Goal: Task Accomplishment & Management: Manage account settings

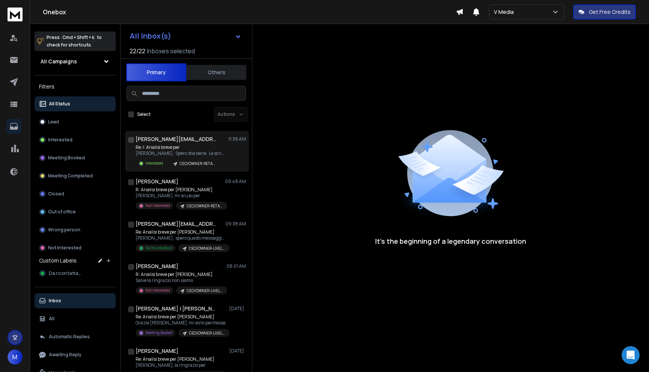
click at [216, 143] on div "[PERSON_NAME][EMAIL_ADDRESS][DOMAIN_NAME] 11:38 AM Re: I: Analisi breve per [PE…" at bounding box center [191, 152] width 110 height 32
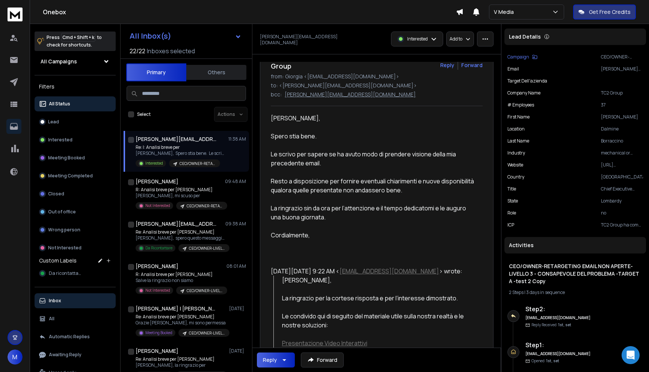
scroll to position [51, 0]
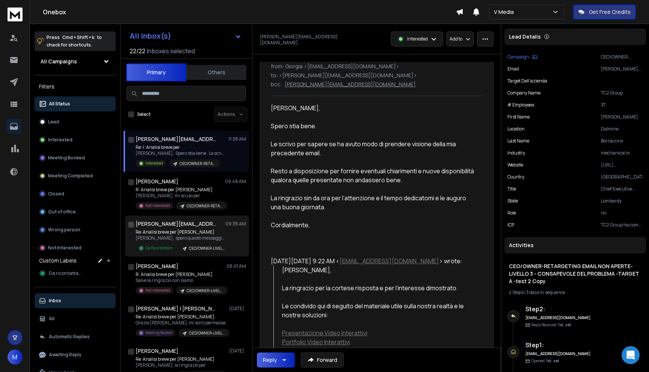
click at [224, 234] on p "Re: Analisi breve per [PERSON_NAME]" at bounding box center [181, 232] width 90 height 6
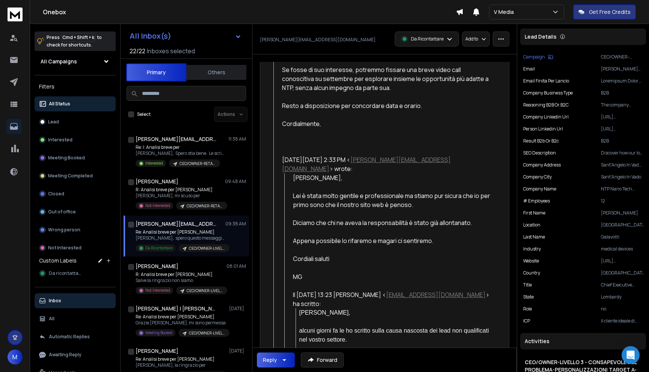
scroll to position [295, 0]
click at [220, 235] on p "[PERSON_NAME], spero questo messaggio la" at bounding box center [181, 238] width 90 height 6
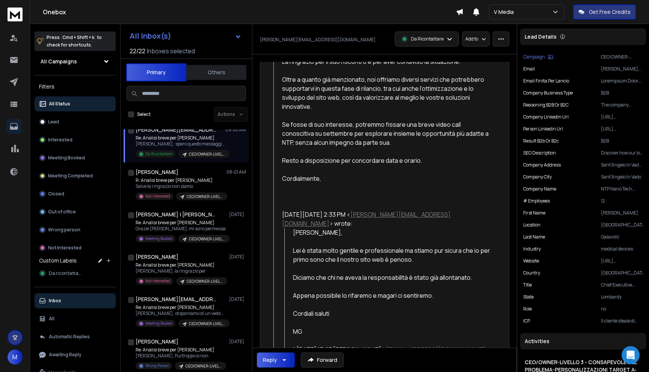
scroll to position [99, 0]
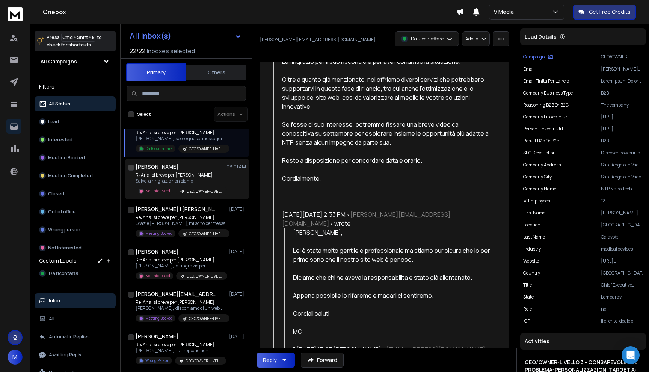
click at [169, 171] on div "[PERSON_NAME] 08:01 AM R: Analisi breve per [PERSON_NAME] la ringrazio non siam…" at bounding box center [191, 179] width 110 height 32
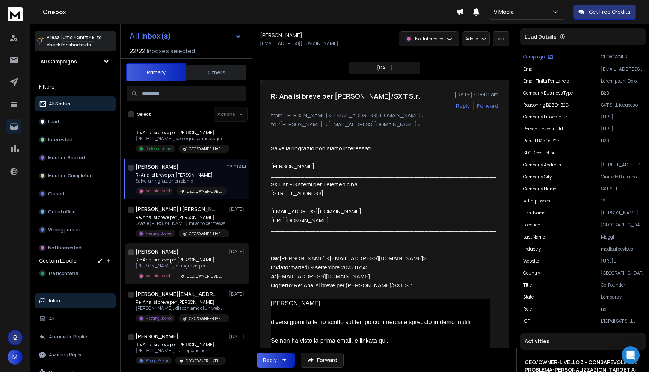
click at [181, 260] on p "Re: Analisi breve per [PERSON_NAME]" at bounding box center [181, 260] width 90 height 6
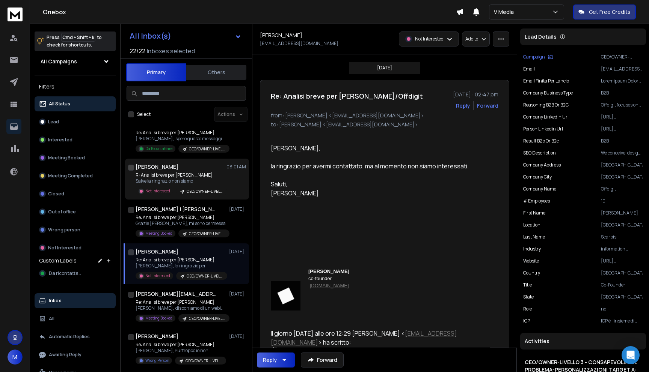
click at [181, 196] on div "[PERSON_NAME] 08:01 AM R: Analisi breve per [PERSON_NAME] la ringrazio non siam…" at bounding box center [187, 179] width 124 height 41
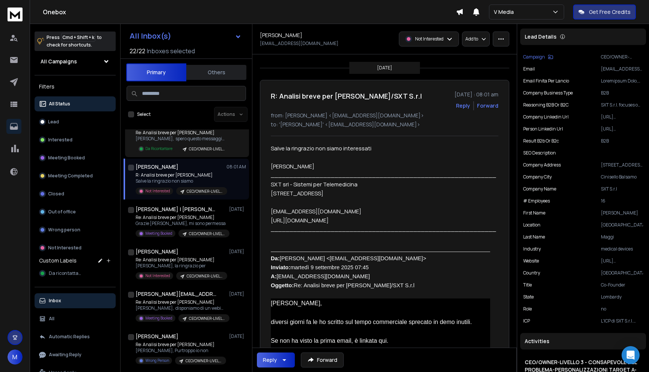
click at [182, 135] on p "Re: Analisi breve per [PERSON_NAME]" at bounding box center [181, 133] width 90 height 6
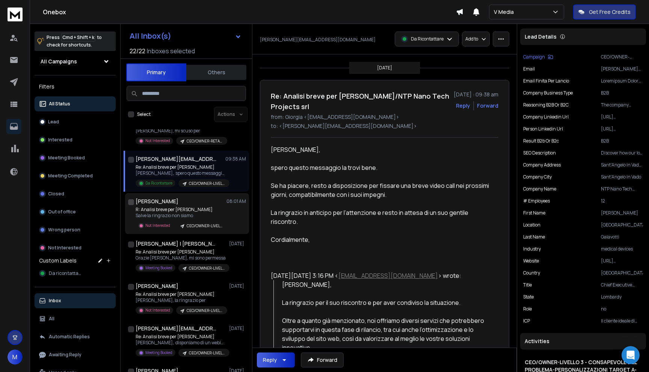
scroll to position [49, 0]
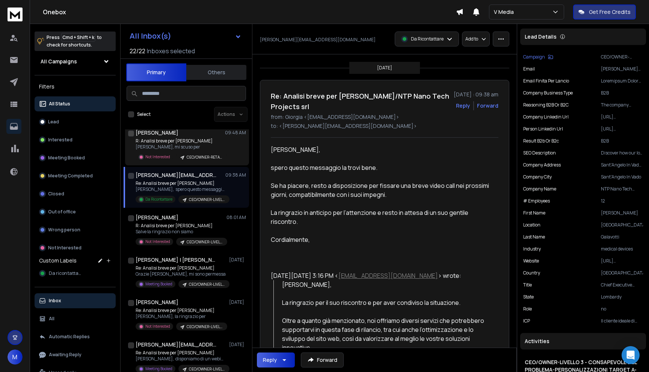
click at [184, 131] on div "[PERSON_NAME] 09:48 AM" at bounding box center [191, 133] width 110 height 8
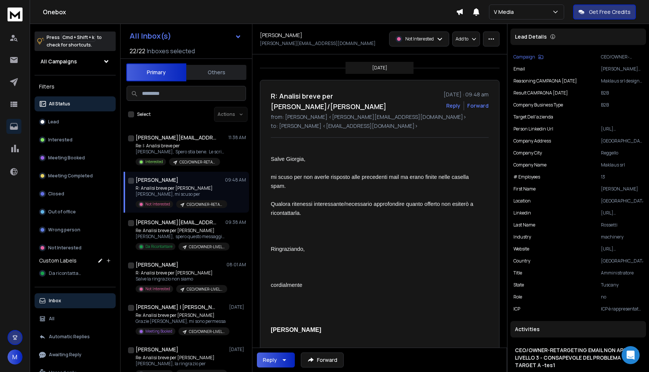
scroll to position [0, 0]
click at [169, 190] on p "R: Analisi breve per [PERSON_NAME]" at bounding box center [181, 190] width 90 height 6
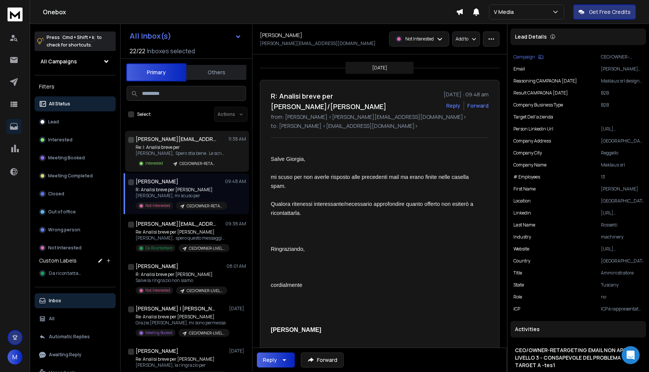
click at [169, 149] on p "Re: I: Analisi breve per" at bounding box center [181, 148] width 90 height 6
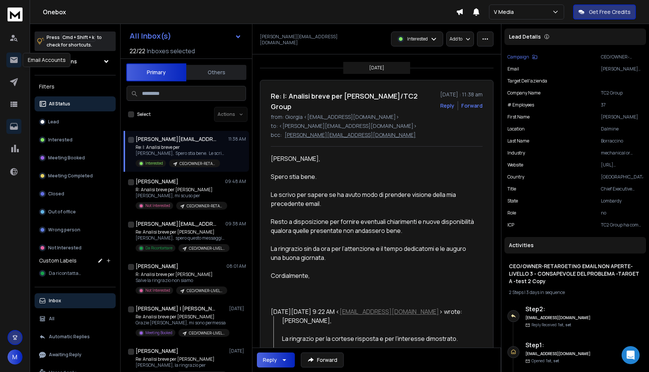
click at [16, 61] on icon at bounding box center [14, 60] width 8 height 6
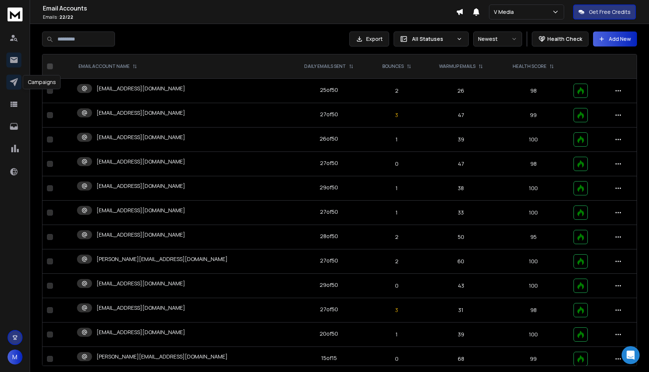
click at [16, 84] on icon at bounding box center [13, 82] width 9 height 9
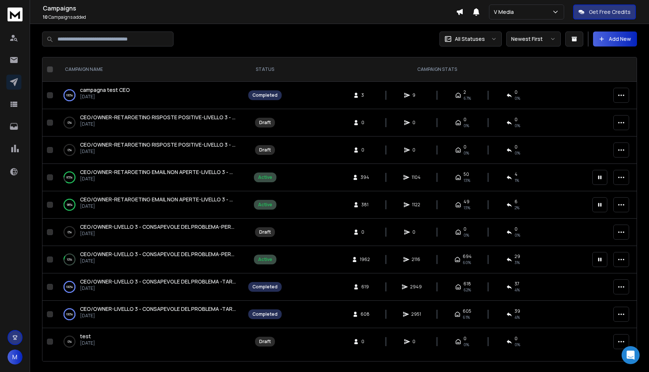
click at [186, 259] on p "[DATE]" at bounding box center [158, 261] width 156 height 6
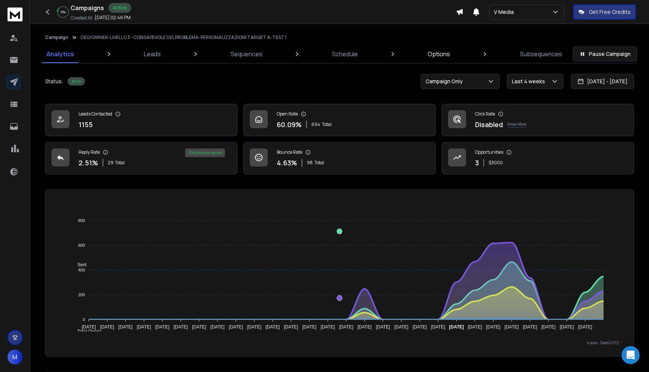
click at [444, 53] on p "Options" at bounding box center [439, 54] width 22 height 9
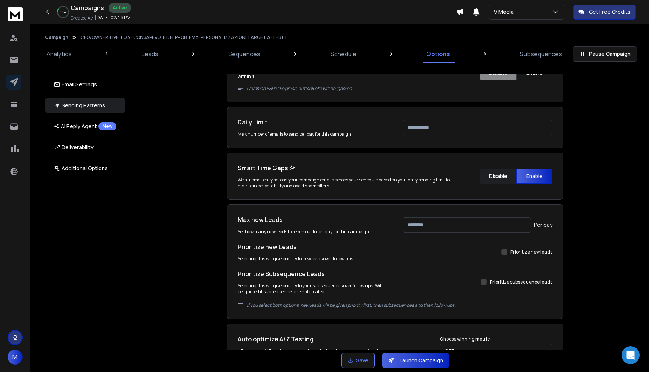
scroll to position [334, 0]
click at [506, 251] on button "Prioritize new leads" at bounding box center [504, 252] width 6 height 6
click at [421, 361] on button "Launch Campaign" at bounding box center [415, 360] width 67 height 15
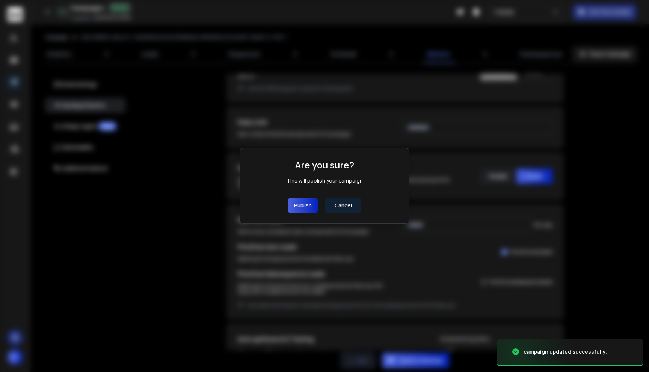
click at [303, 206] on button "Publish" at bounding box center [303, 205] width 30 height 15
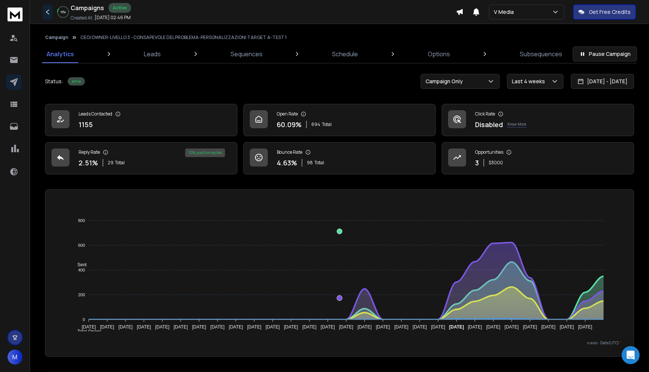
click at [48, 11] on icon at bounding box center [47, 12] width 7 height 7
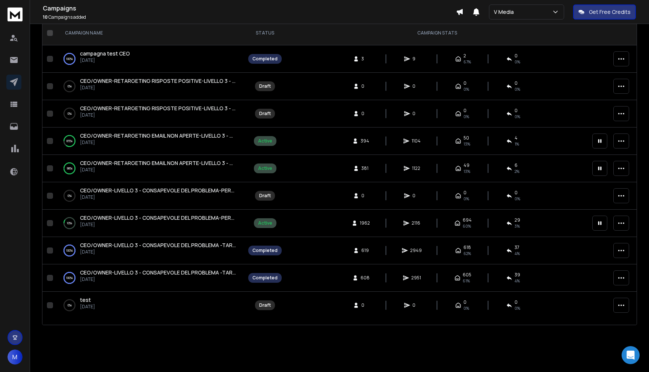
scroll to position [39, 0]
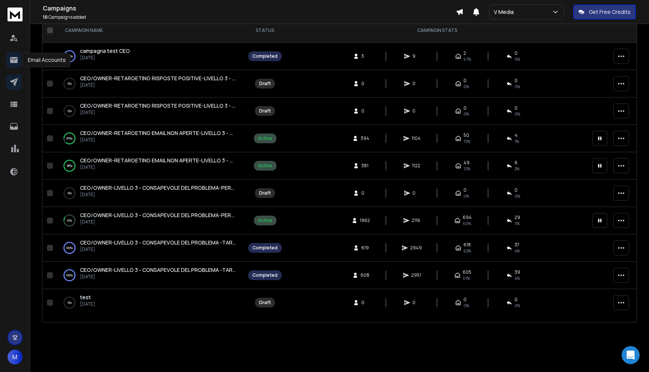
click at [15, 58] on icon at bounding box center [14, 60] width 8 height 6
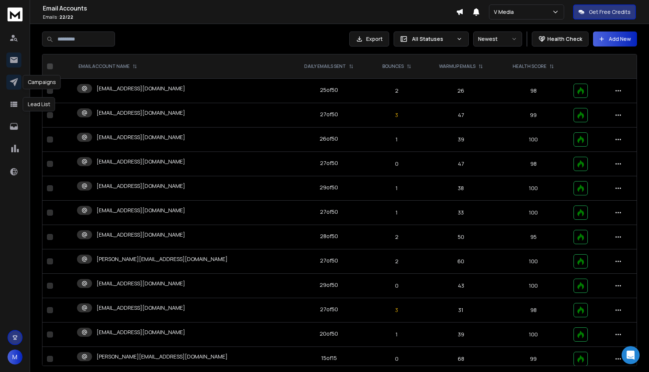
click at [10, 84] on icon at bounding box center [13, 82] width 9 height 9
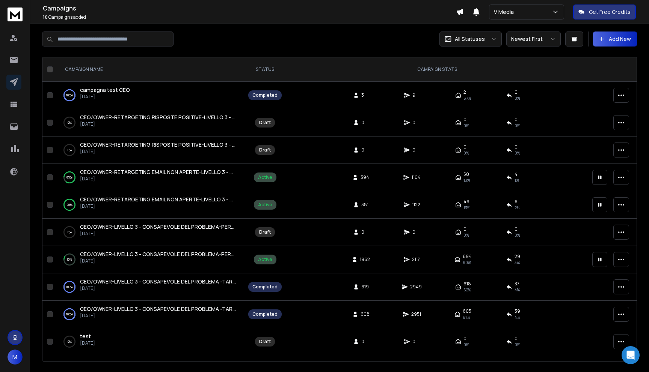
click at [193, 253] on span "CEO/OWNER-LIVELLO 3 - CONSAPEVOLE DEL PROBLEMA-PERSONALIZZAZIONI TARGET A-TEST 1" at bounding box center [199, 254] width 239 height 7
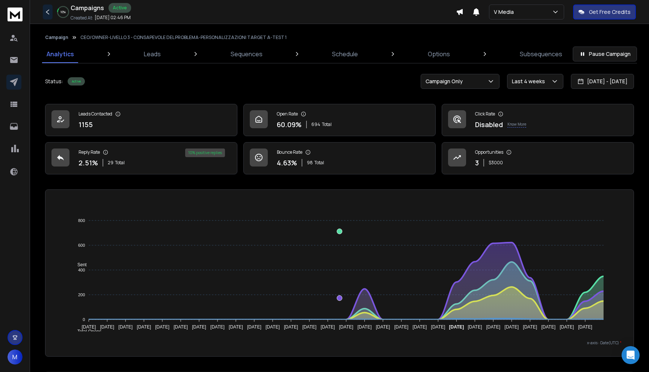
click at [48, 9] on icon at bounding box center [47, 12] width 7 height 7
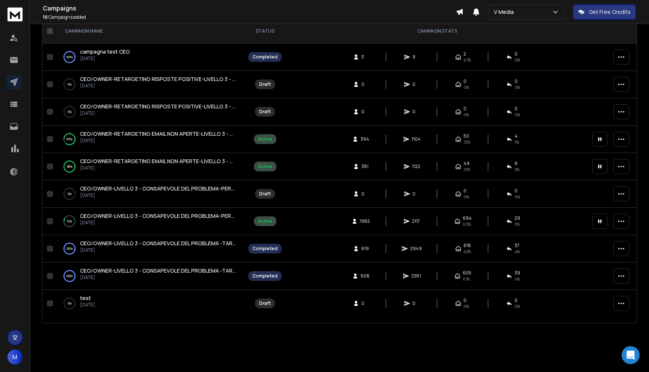
scroll to position [39, 0]
click at [14, 128] on icon at bounding box center [14, 126] width 8 height 7
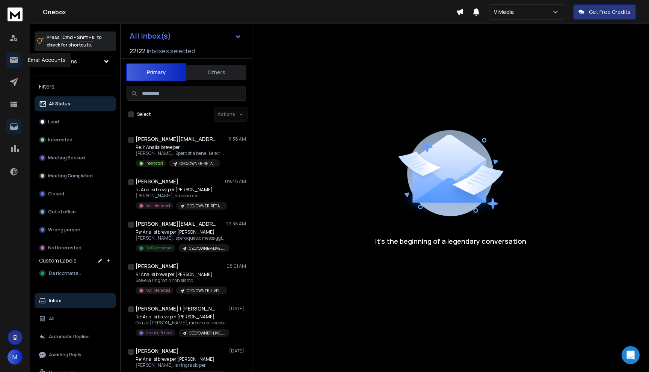
click at [17, 64] on icon at bounding box center [13, 60] width 9 height 9
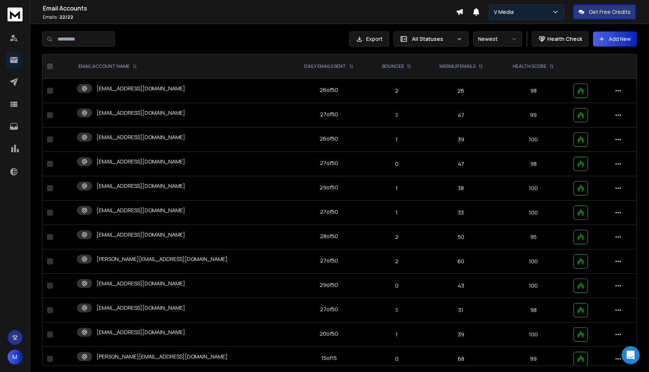
click at [524, 13] on div "V Media" at bounding box center [526, 12] width 65 height 8
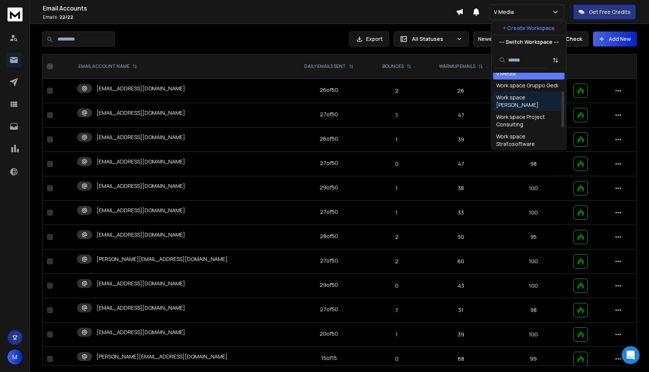
scroll to position [42, 0]
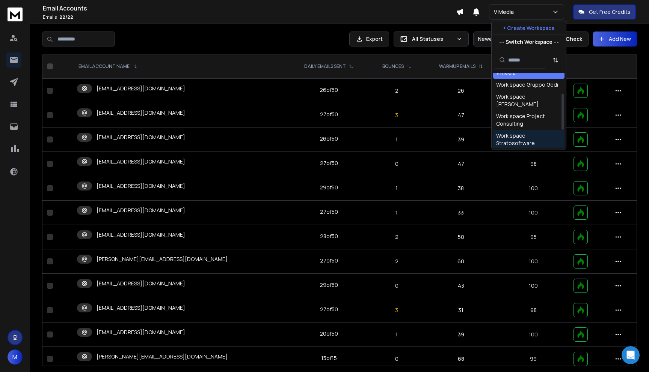
click at [528, 137] on div "Work space Stratosoftware" at bounding box center [528, 139] width 65 height 15
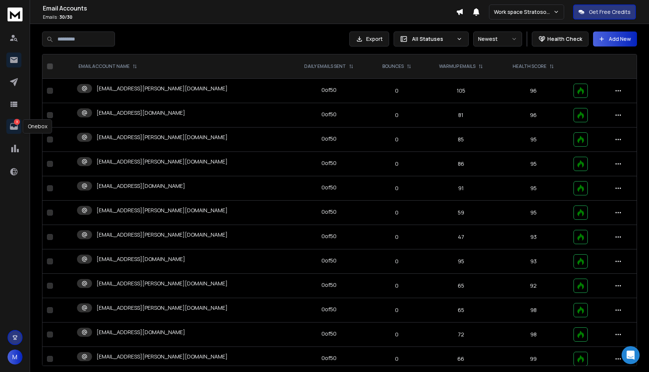
click at [15, 122] on p "3" at bounding box center [17, 122] width 6 height 6
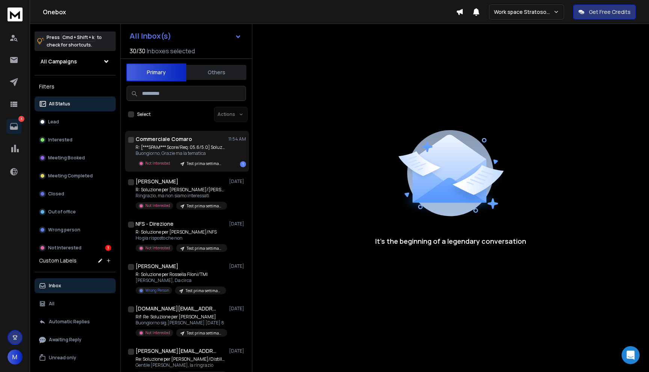
click at [193, 146] on p "R: [***SPAM*** Score/Req: 05.6/5.0] Soluzione" at bounding box center [181, 148] width 90 height 6
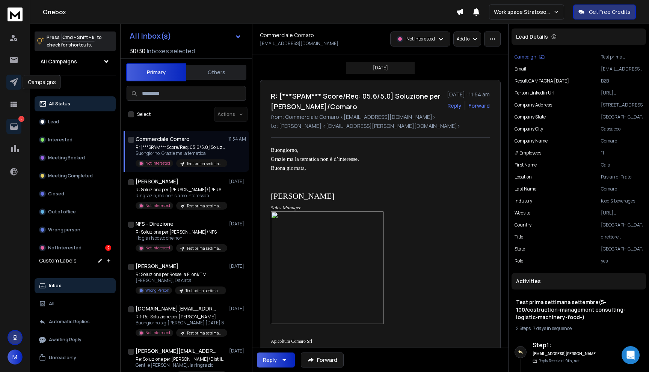
click at [12, 84] on icon at bounding box center [13, 82] width 9 height 9
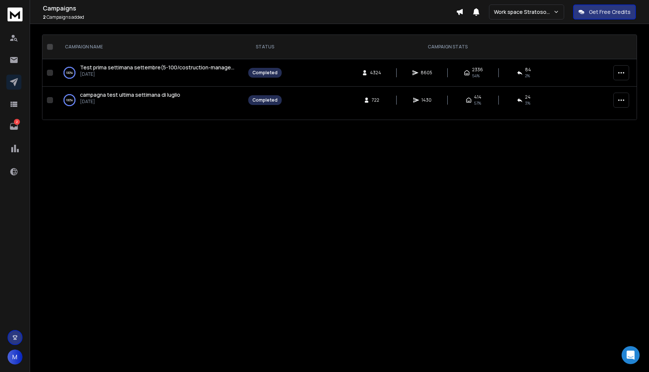
scroll to position [25, 0]
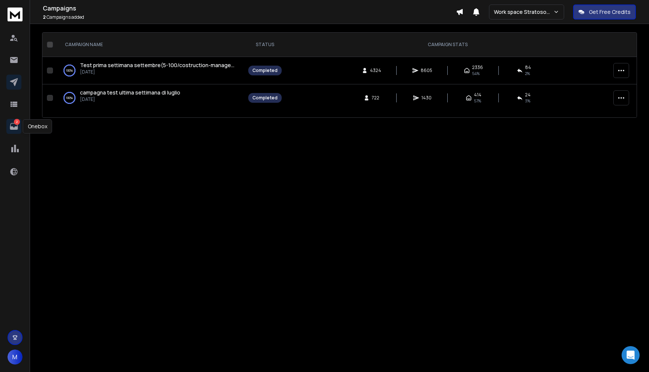
click at [21, 125] on link "2" at bounding box center [13, 126] width 15 height 15
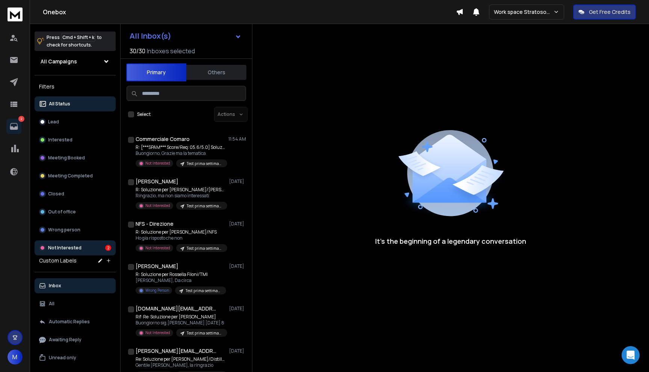
click at [94, 247] on button "Not Interested 2" at bounding box center [75, 248] width 81 height 15
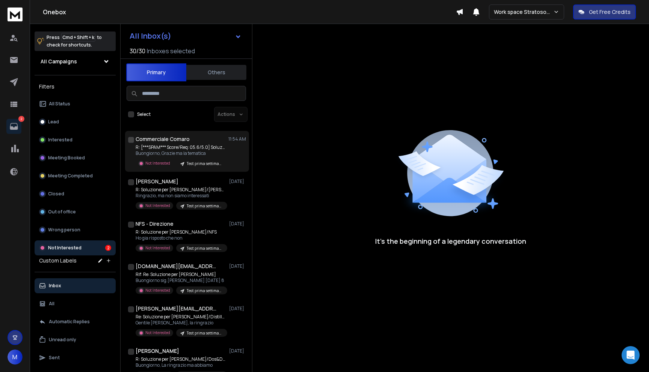
click at [194, 157] on div "R: [***SPAM*** Score/Req: 05.6/5.0] Soluzione Buongiorno, Grazie ma la tematica…" at bounding box center [182, 156] width 92 height 23
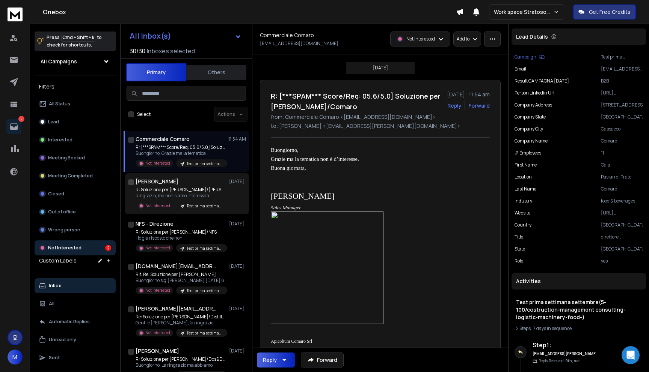
click at [172, 184] on h1 "Michele Robuschi" at bounding box center [157, 182] width 43 height 8
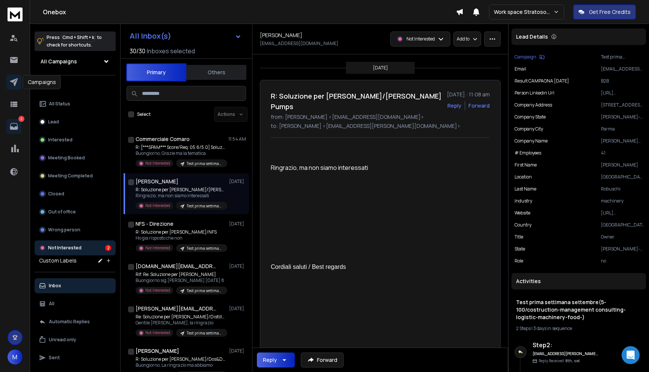
click at [15, 81] on icon at bounding box center [14, 82] width 8 height 8
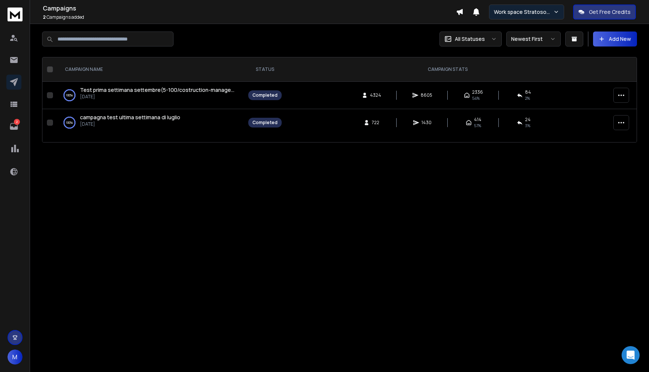
click at [540, 10] on p "Work space Stratosoftware" at bounding box center [523, 12] width 59 height 8
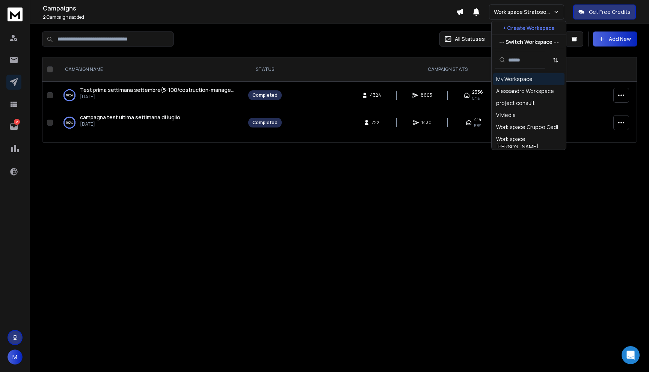
click at [440, 175] on div "Campaigns 2 Campaigns Added All Statuses Newest First Add New CAMPAIGN NAME STA…" at bounding box center [339, 218] width 595 height 372
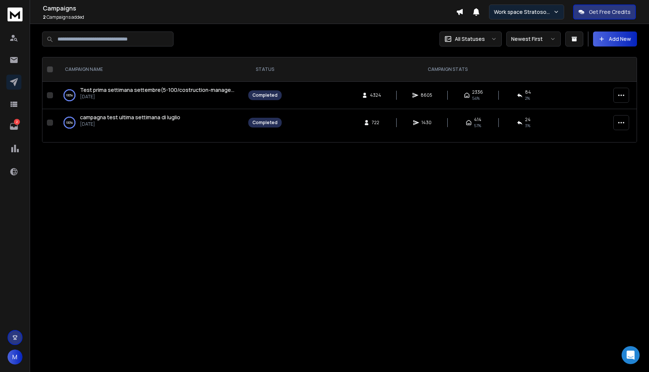
click at [534, 12] on p "Work space Stratosoftware" at bounding box center [523, 12] width 59 height 8
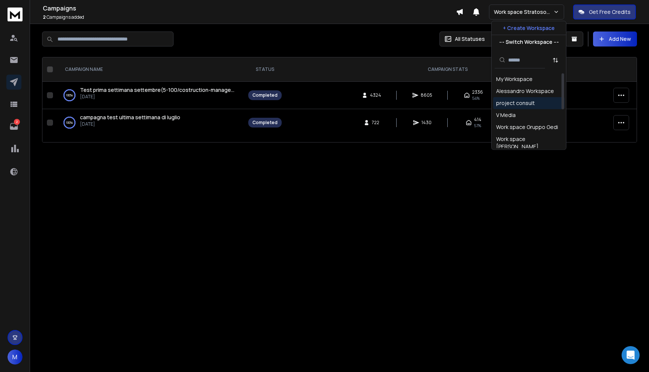
click at [525, 104] on div "project consult" at bounding box center [515, 103] width 39 height 8
